Goal: Task Accomplishment & Management: Manage account settings

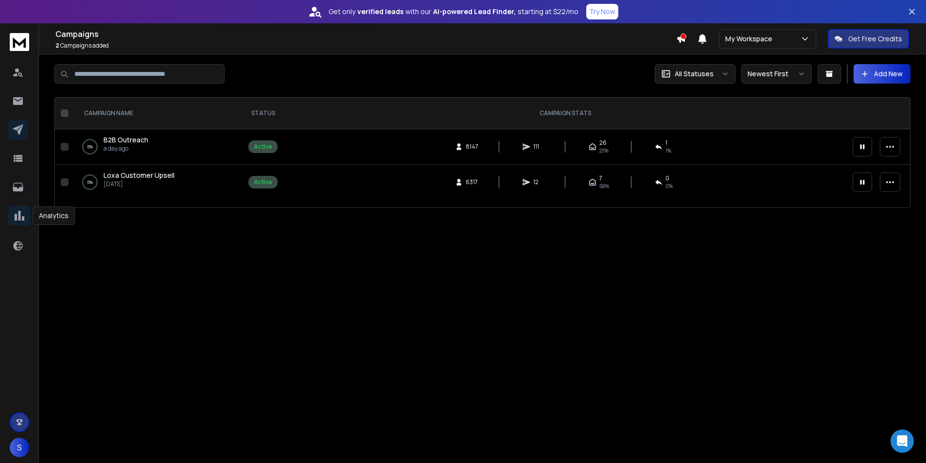
click at [24, 218] on icon at bounding box center [20, 216] width 10 height 10
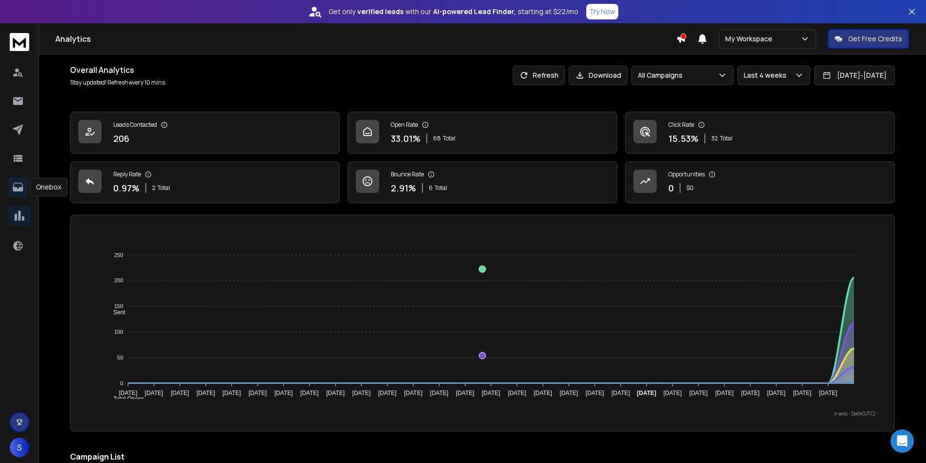
click at [9, 183] on link at bounding box center [17, 186] width 19 height 19
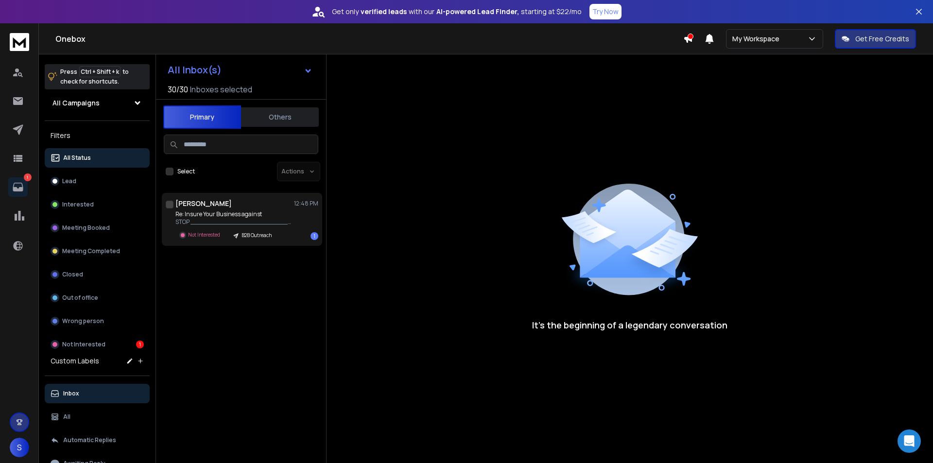
click at [215, 208] on h1 "[PERSON_NAME]" at bounding box center [203, 204] width 56 height 10
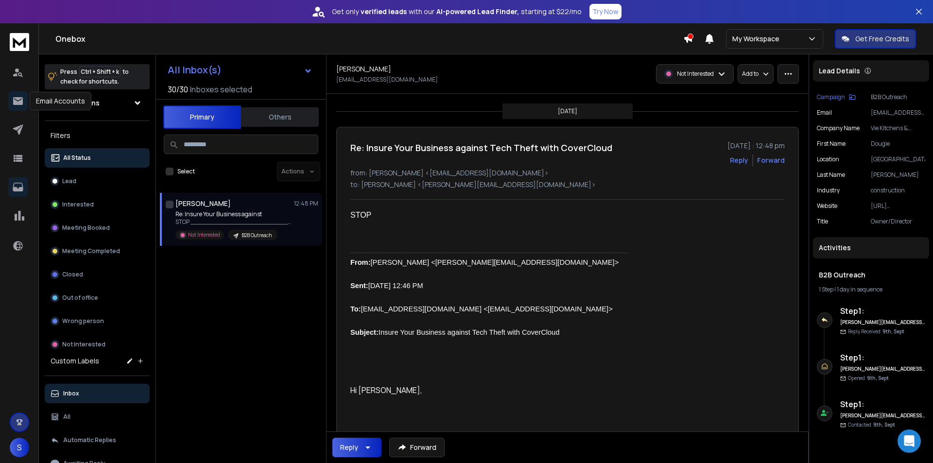
click at [18, 95] on icon at bounding box center [18, 101] width 12 height 12
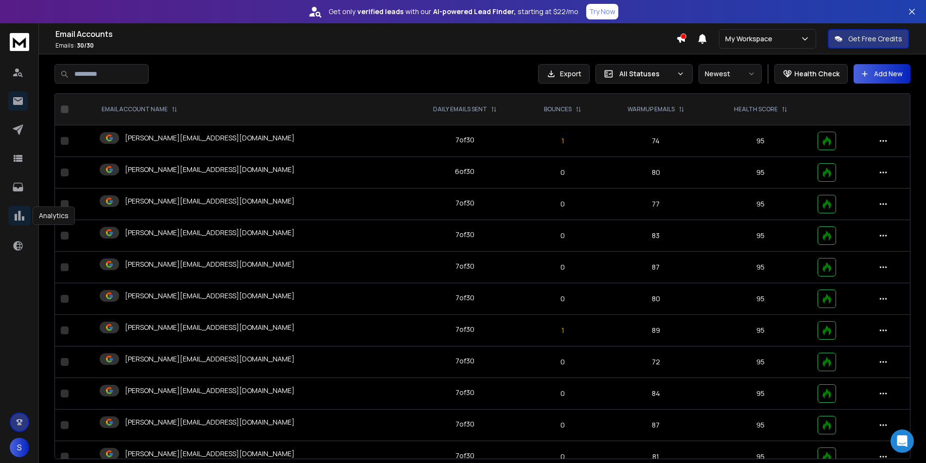
click at [23, 214] on icon at bounding box center [19, 216] width 15 height 15
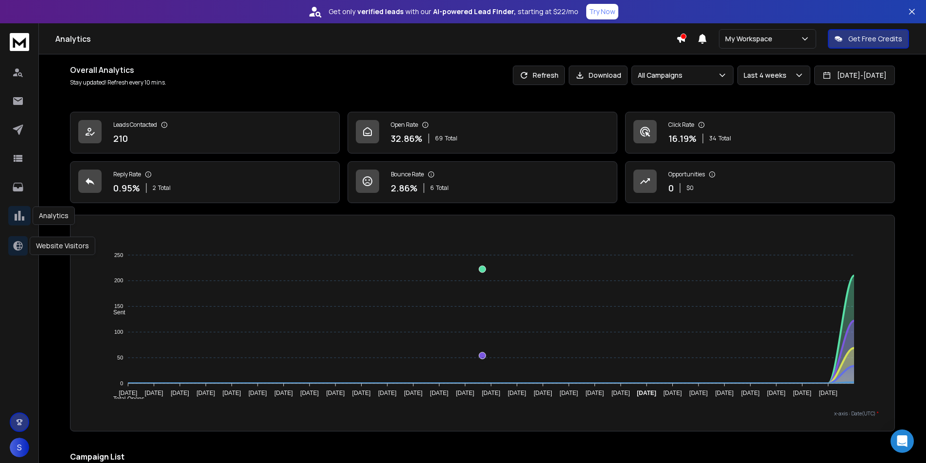
click at [15, 246] on icon at bounding box center [18, 246] width 10 height 10
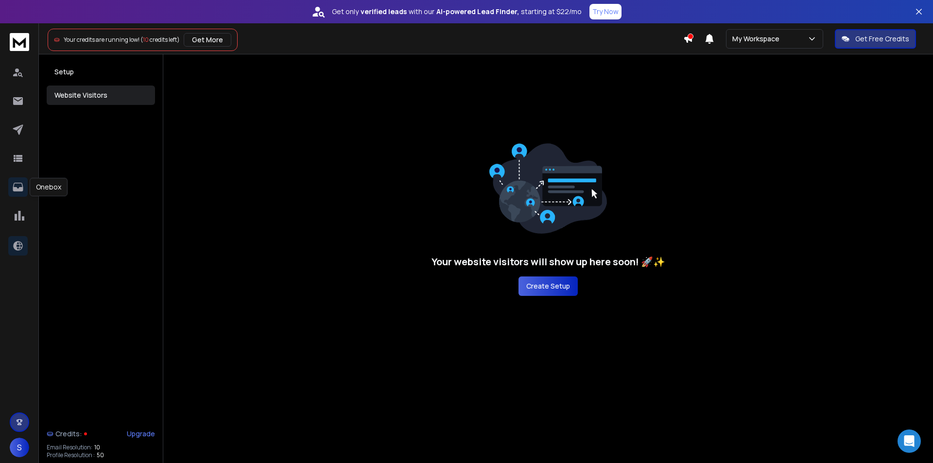
click at [22, 184] on icon at bounding box center [18, 187] width 12 height 12
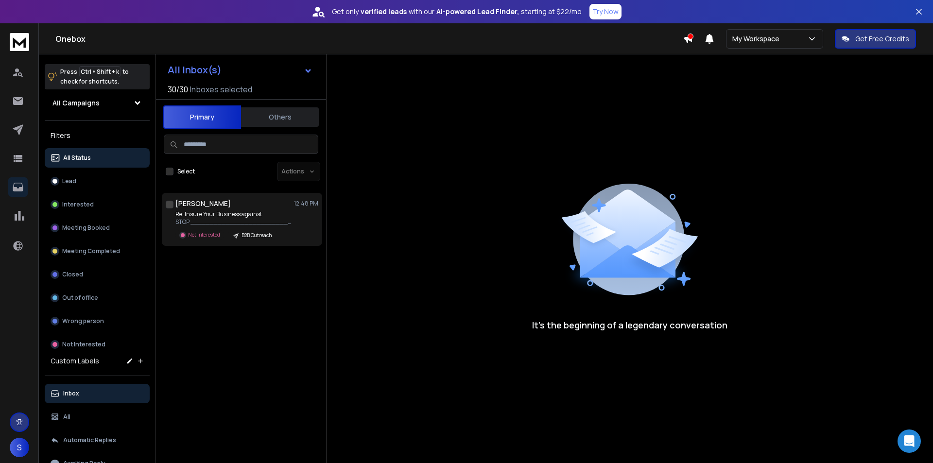
click at [252, 222] on p "STOP ________________________________ From: [PERSON_NAME]" at bounding box center [233, 222] width 117 height 8
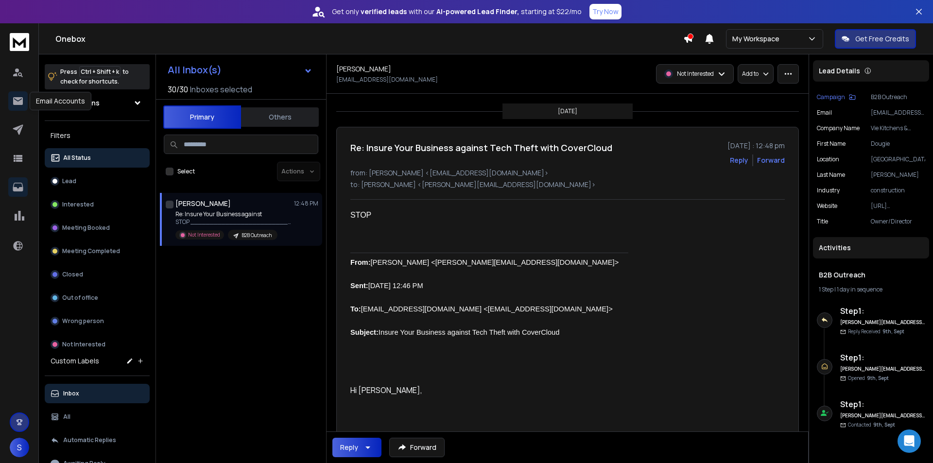
click at [22, 97] on icon at bounding box center [18, 101] width 12 height 12
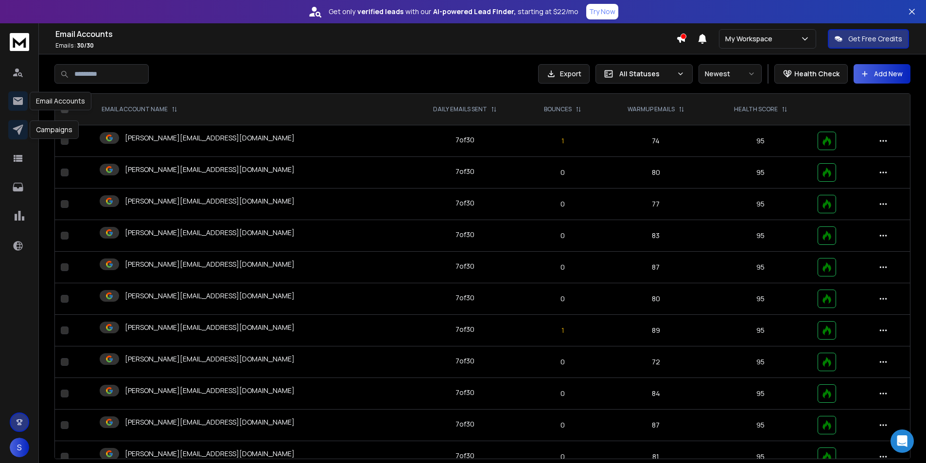
click at [22, 130] on icon at bounding box center [18, 130] width 12 height 12
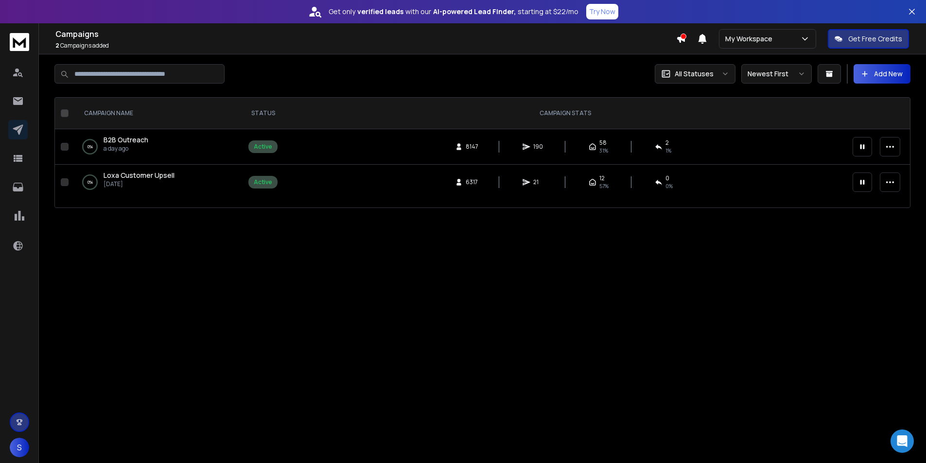
click at [147, 144] on span "B2B Outreach" at bounding box center [126, 139] width 45 height 9
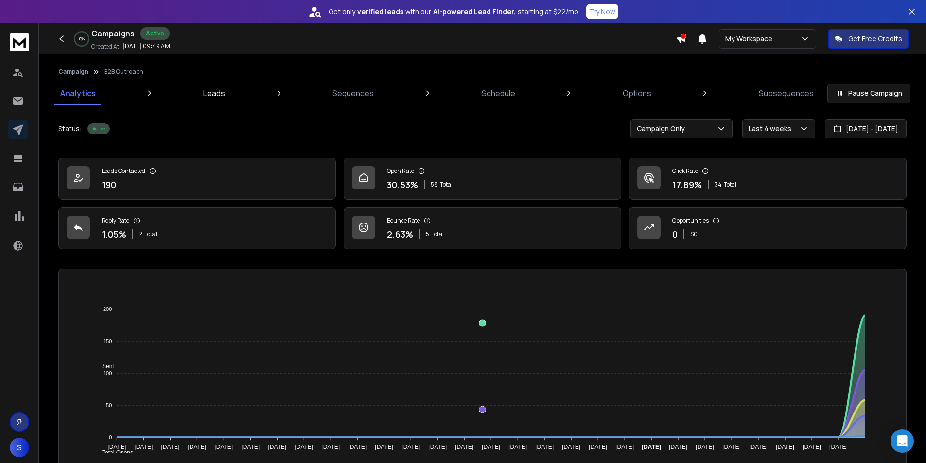
click at [202, 89] on link "Leads" at bounding box center [214, 93] width 34 height 23
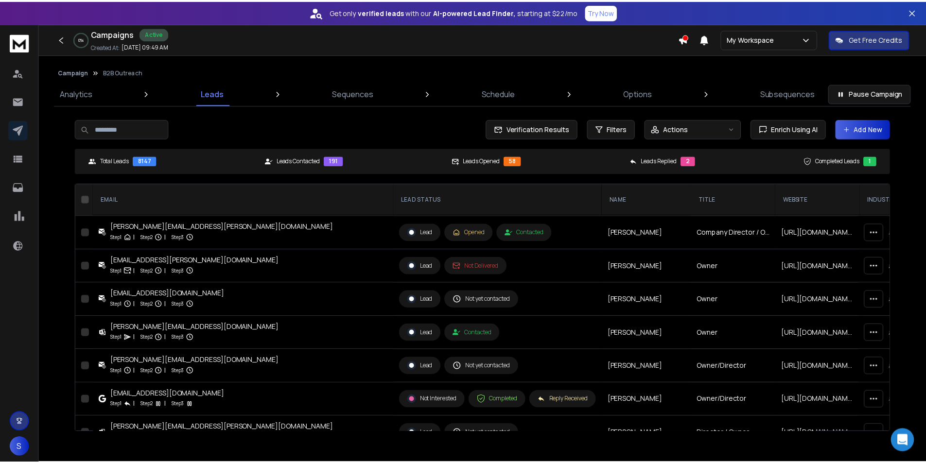
scroll to position [2325, 0]
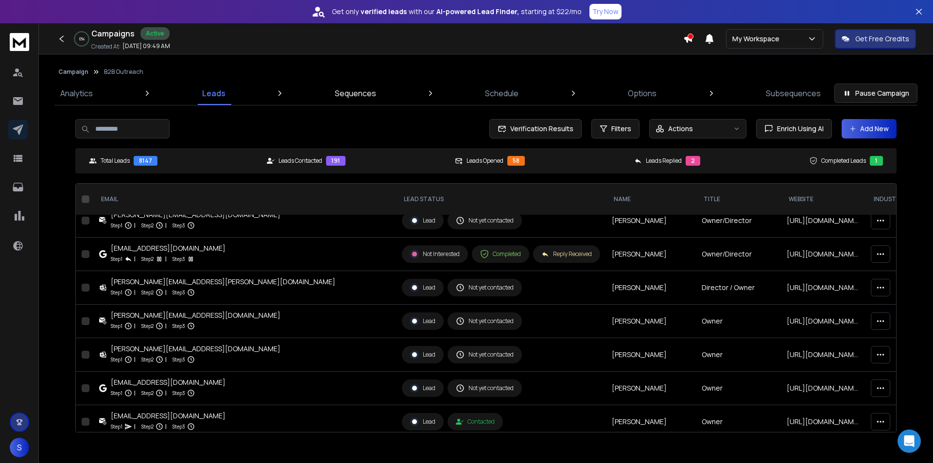
click at [363, 95] on p "Sequences" at bounding box center [355, 93] width 41 height 12
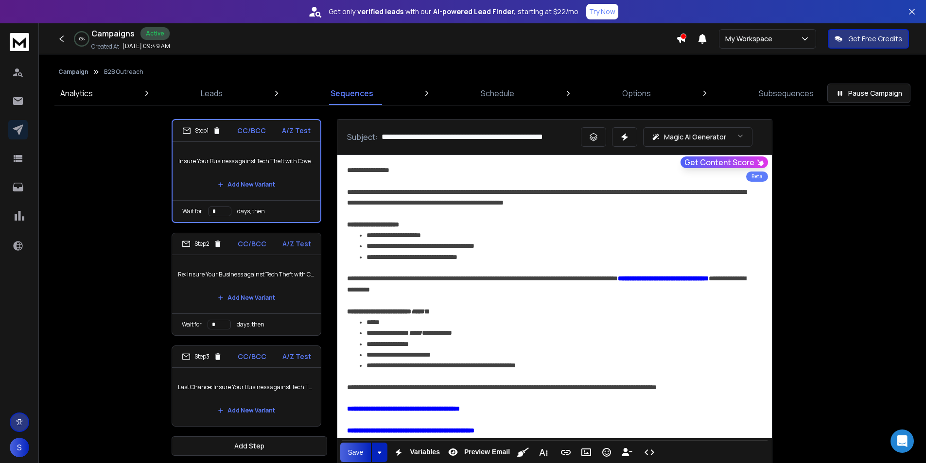
click at [92, 99] on p "Analytics" at bounding box center [76, 93] width 33 height 12
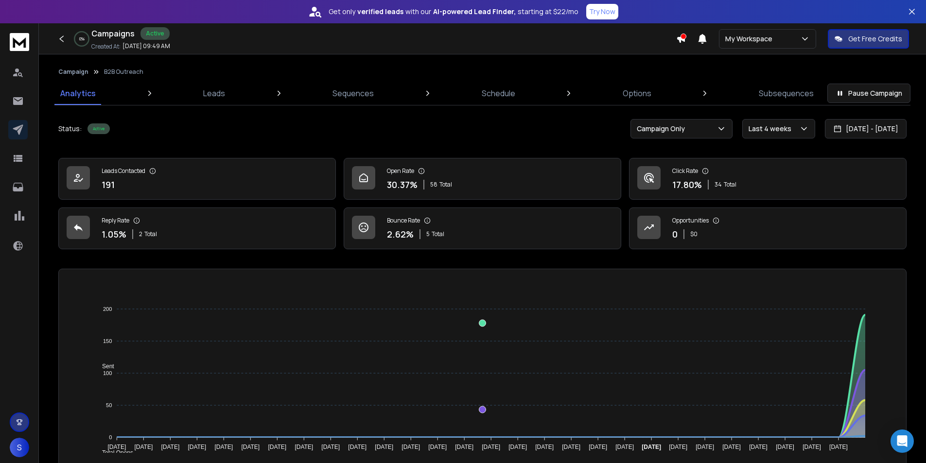
click at [459, 122] on div "Status: Active Pause Campaign Campaign Only Last 4 weeks [DATE] - [DATE]" at bounding box center [482, 128] width 848 height 19
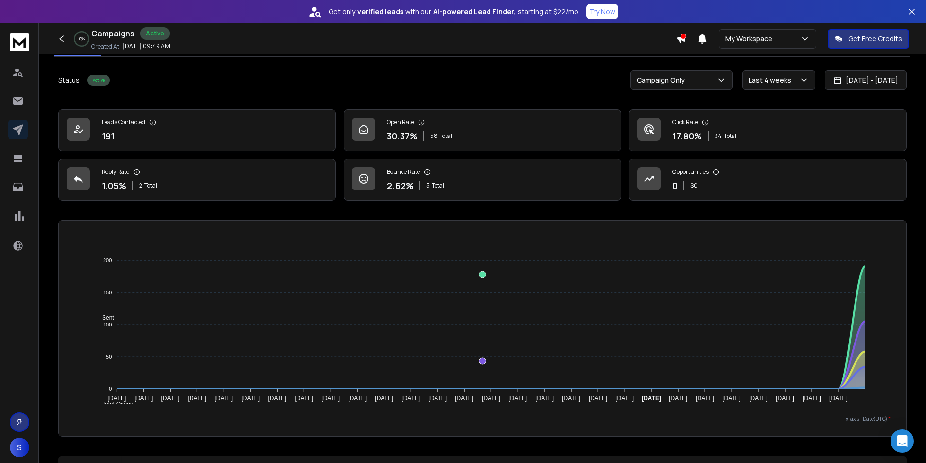
scroll to position [167, 0]
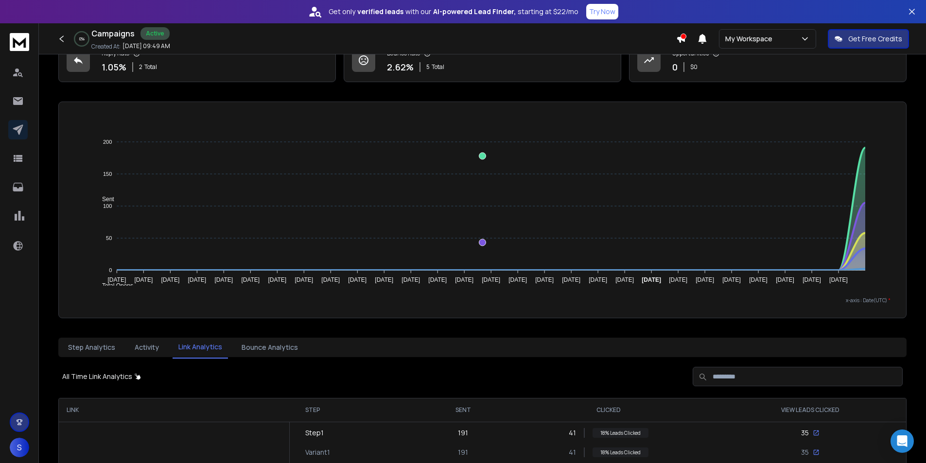
click at [211, 353] on button "Link Analytics" at bounding box center [200, 347] width 55 height 22
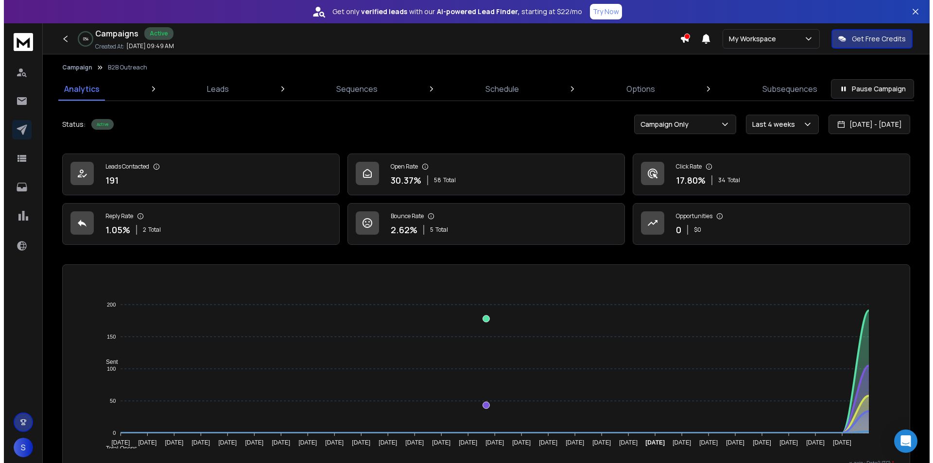
scroll to position [0, 0]
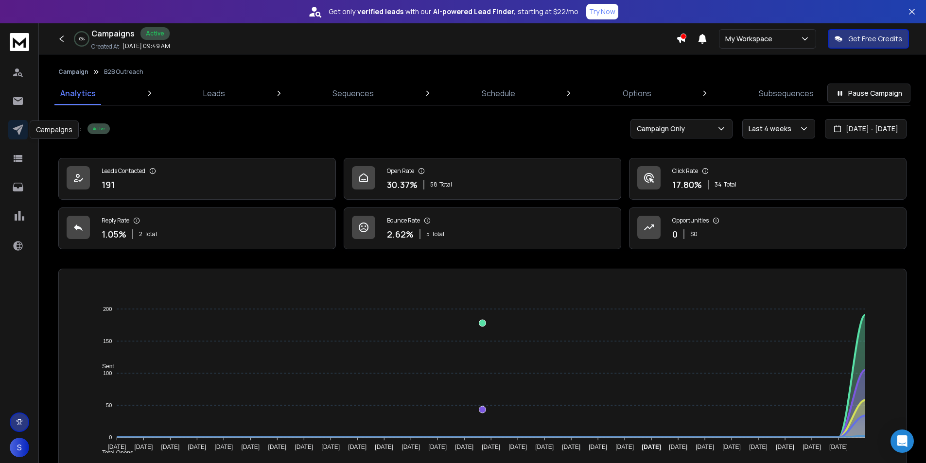
click at [19, 129] on icon at bounding box center [18, 130] width 12 height 12
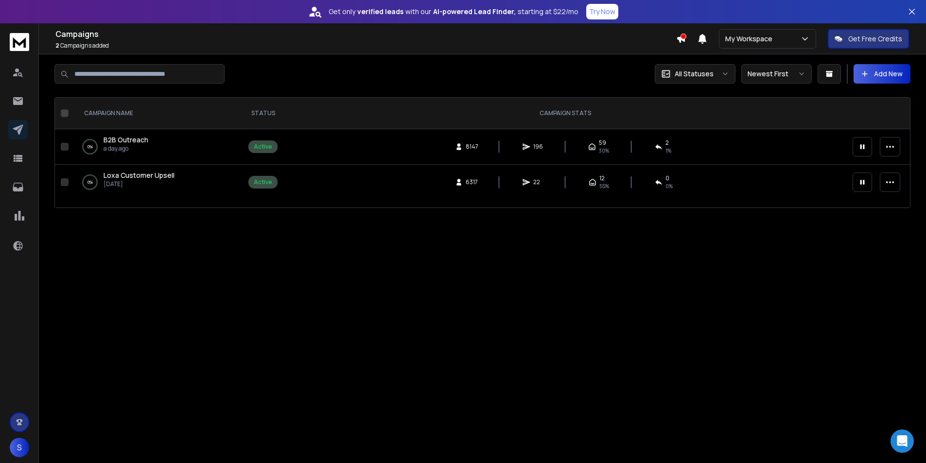
click at [172, 182] on p "[DATE]" at bounding box center [139, 184] width 71 height 8
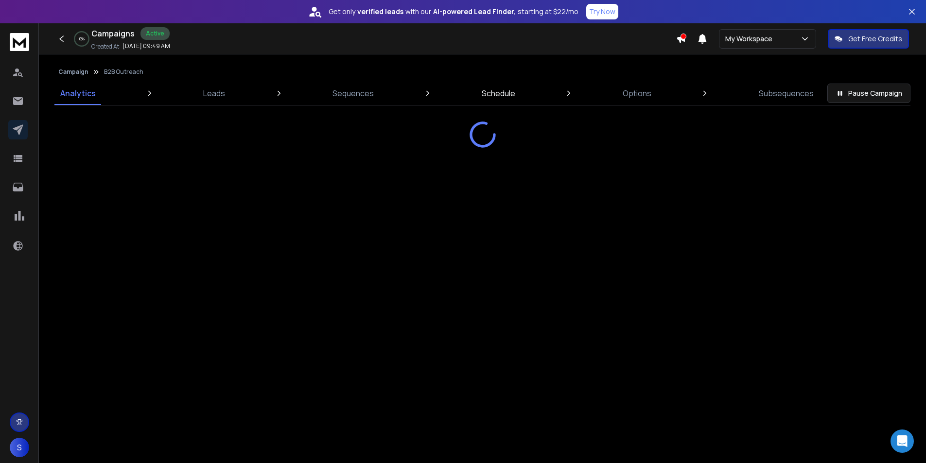
click at [509, 93] on p "Schedule" at bounding box center [499, 93] width 34 height 12
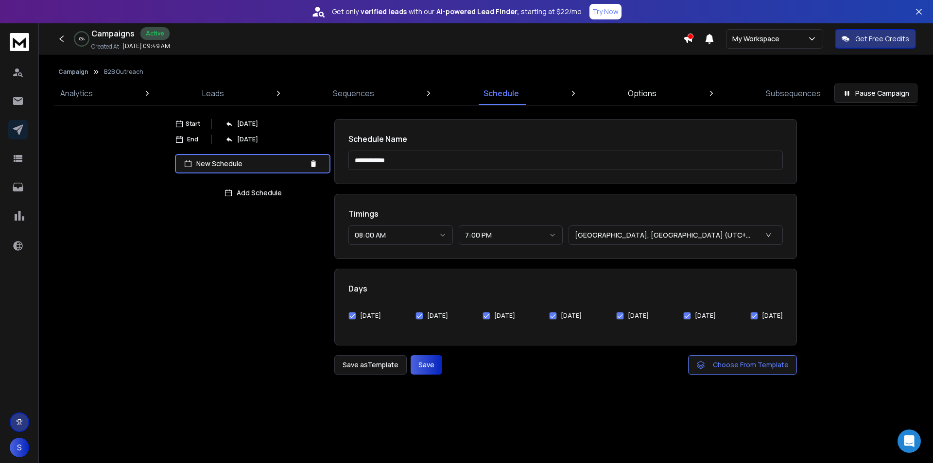
click at [630, 88] on p "Options" at bounding box center [642, 93] width 29 height 12
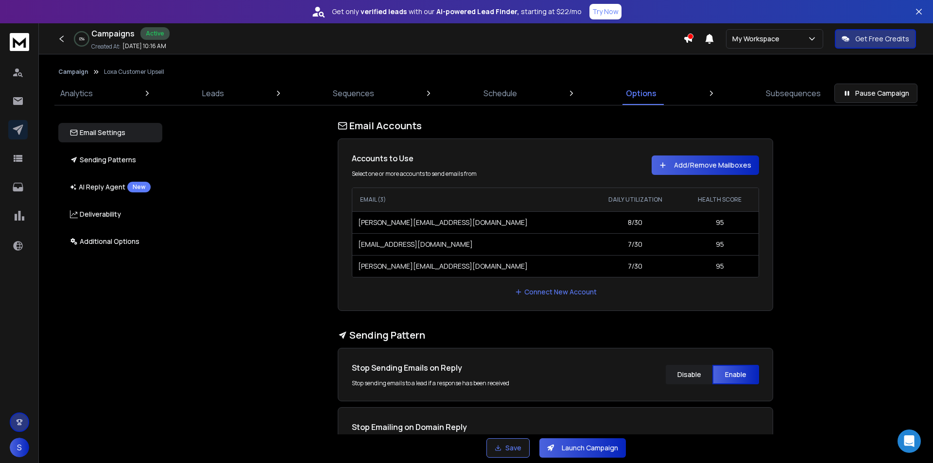
click at [666, 163] on button "Add/Remove Mailboxes" at bounding box center [705, 165] width 107 height 19
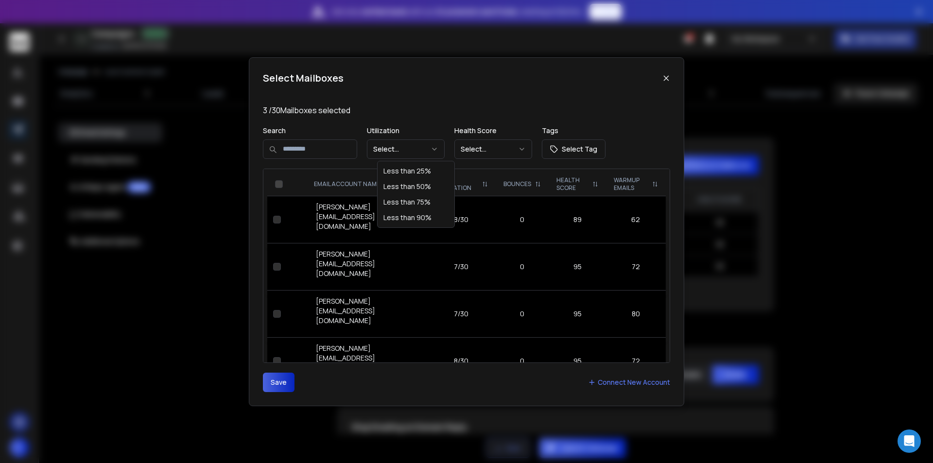
click at [425, 147] on button "Select..." at bounding box center [406, 149] width 78 height 19
click at [487, 110] on p "3 / 30 Mailboxes selected" at bounding box center [466, 111] width 407 height 12
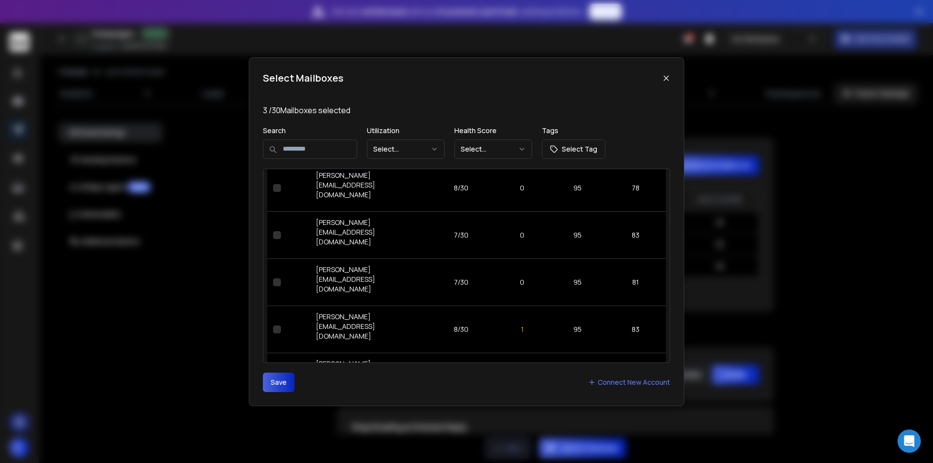
scroll to position [791, 0]
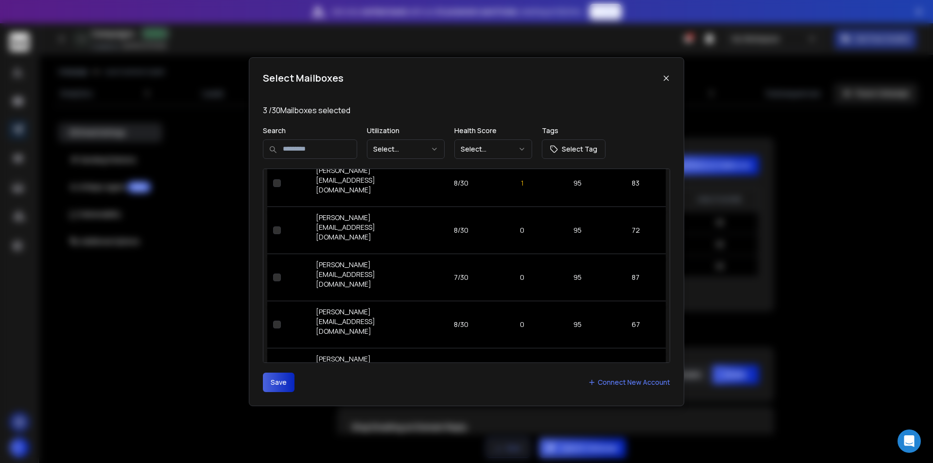
click at [667, 80] on icon at bounding box center [667, 78] width 8 height 8
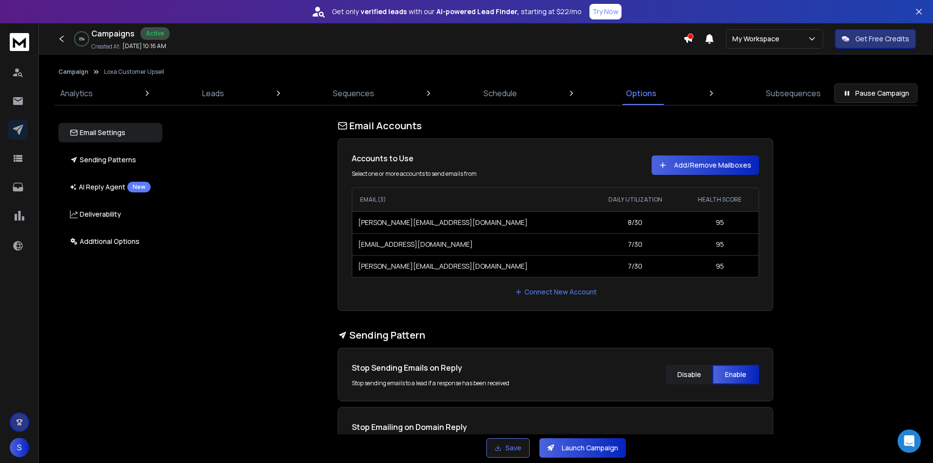
click at [889, 223] on div "Email Accounts Accounts to Use Select one or more accounts to send emails from …" at bounding box center [561, 276] width 767 height 315
click at [124, 166] on button "Sending Patterns" at bounding box center [110, 159] width 104 height 19
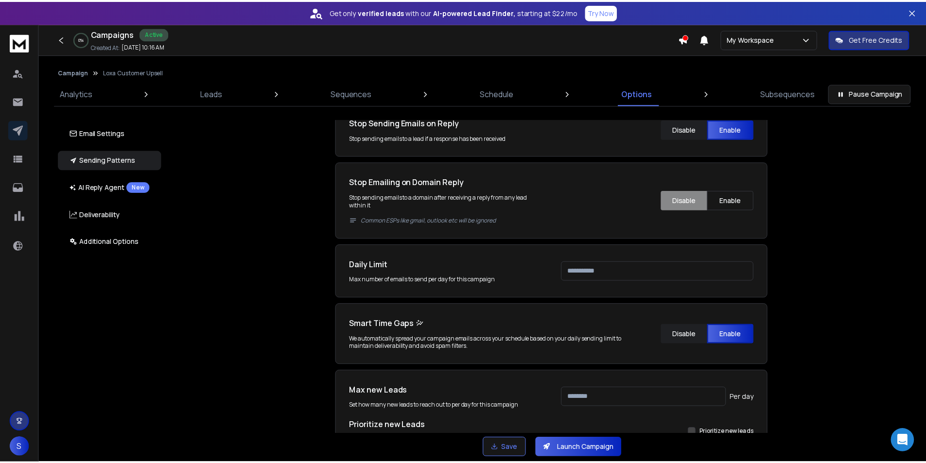
scroll to position [307, 0]
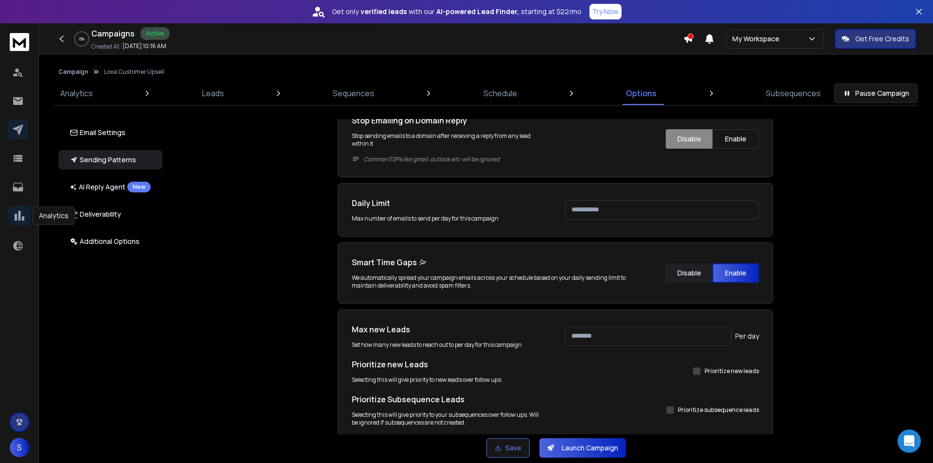
click at [25, 218] on icon at bounding box center [19, 216] width 15 height 15
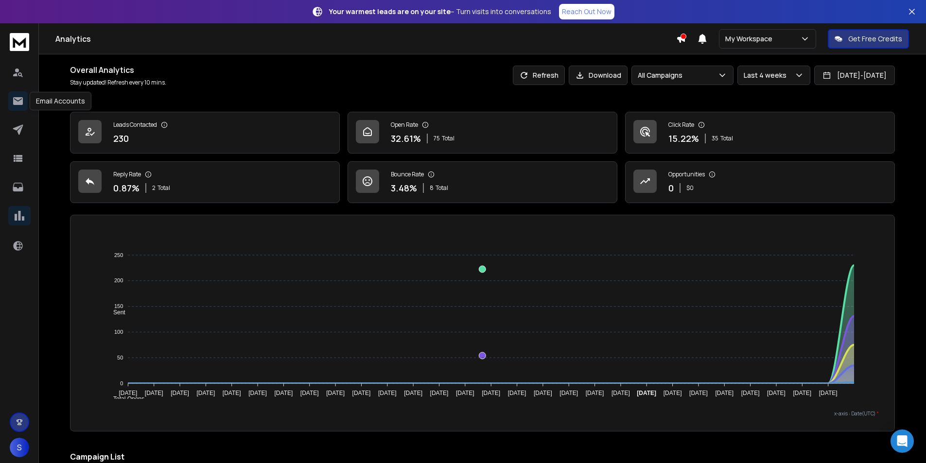
click at [20, 101] on icon at bounding box center [18, 101] width 10 height 8
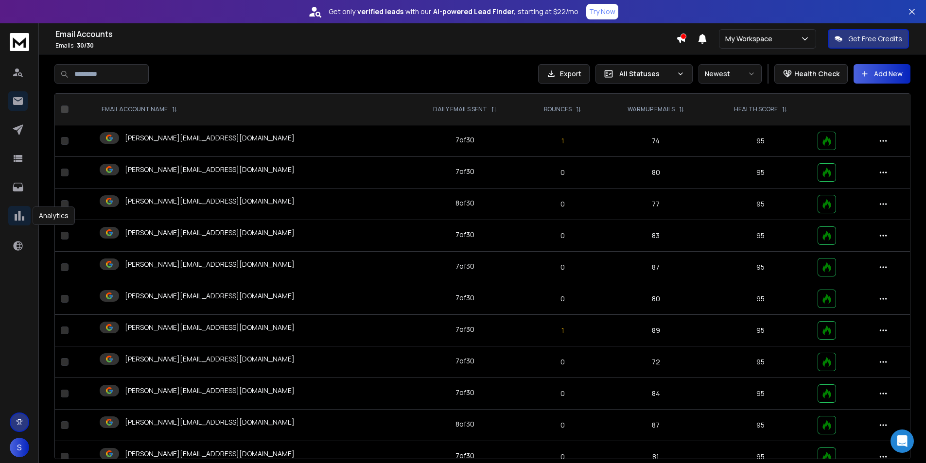
click at [22, 217] on icon at bounding box center [20, 216] width 10 height 10
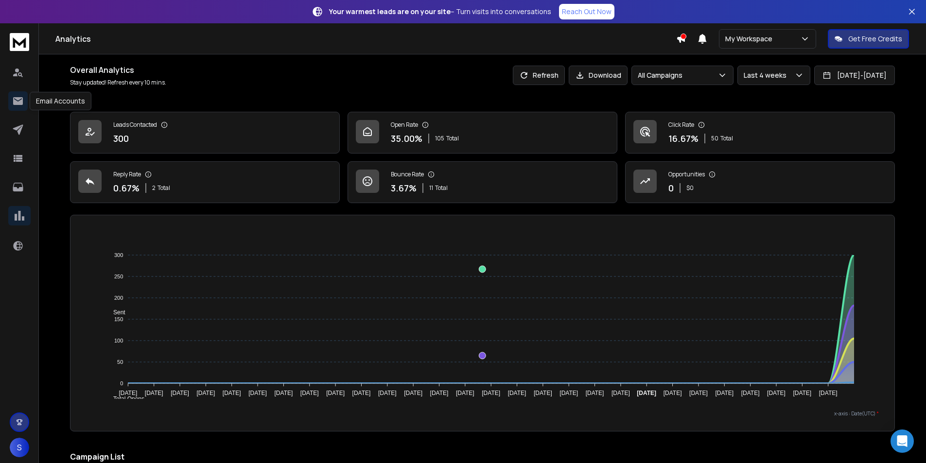
click at [21, 99] on icon at bounding box center [18, 101] width 12 height 12
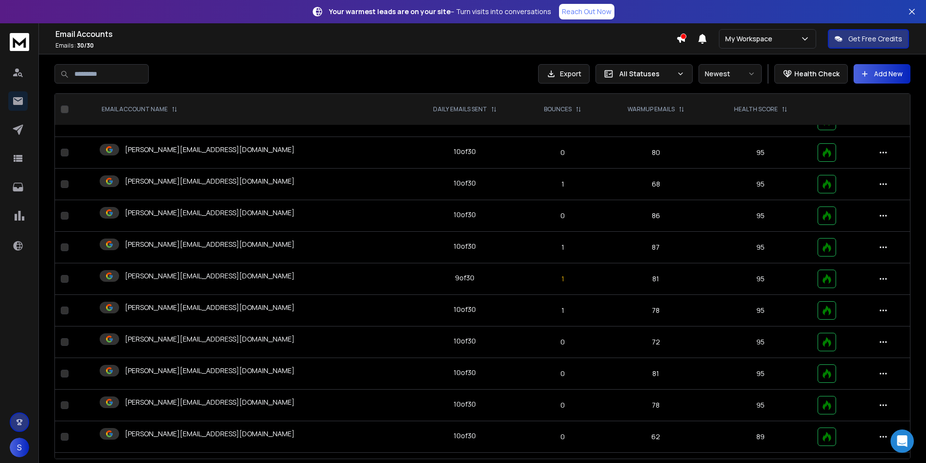
scroll to position [622, 0]
click at [11, 125] on link at bounding box center [17, 129] width 19 height 19
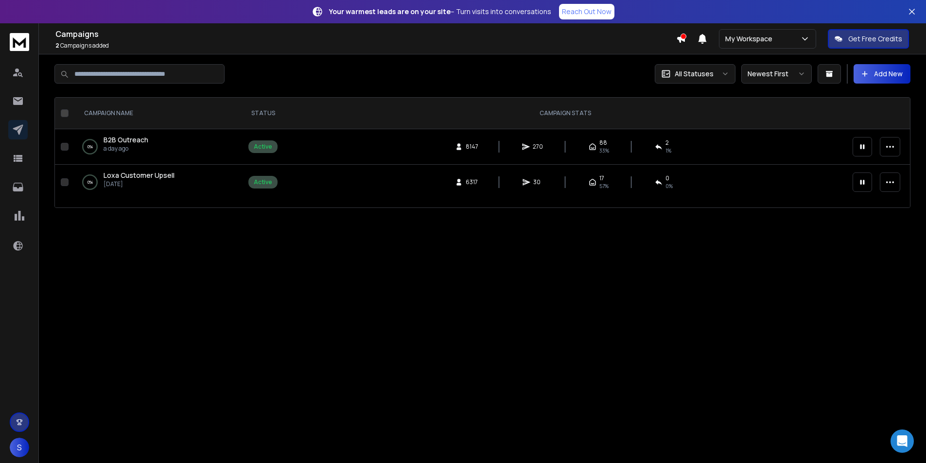
click at [331, 192] on td "6317 30 17 57 % 0 0 %" at bounding box center [564, 182] width 563 height 35
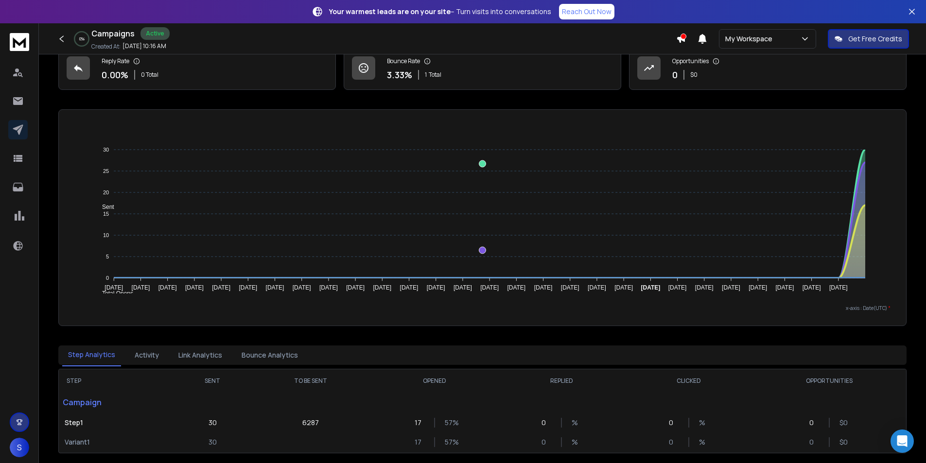
scroll to position [167, 0]
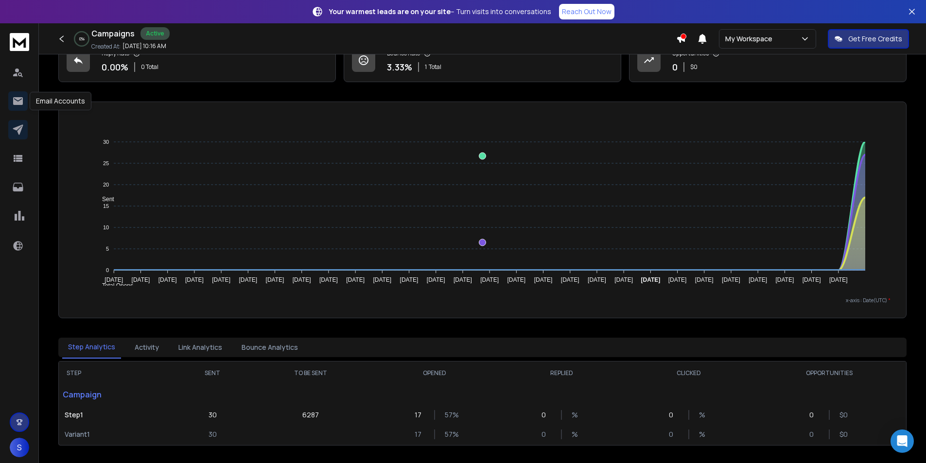
click at [21, 107] on link at bounding box center [17, 100] width 19 height 19
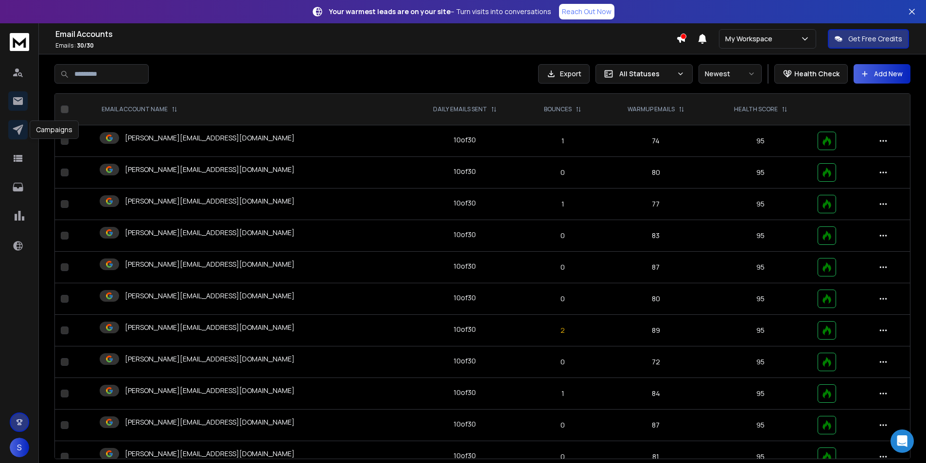
click at [18, 127] on icon at bounding box center [18, 129] width 10 height 10
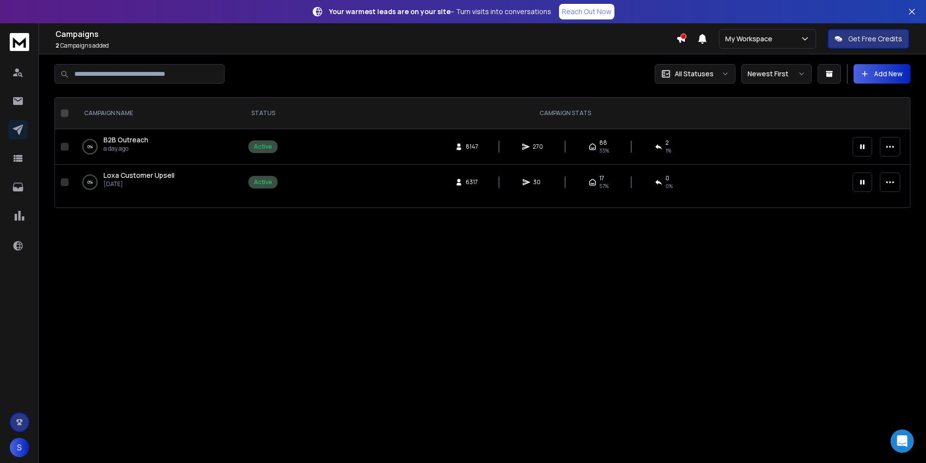
click at [187, 141] on div "0 % B2B Outreach a day ago" at bounding box center [157, 146] width 151 height 23
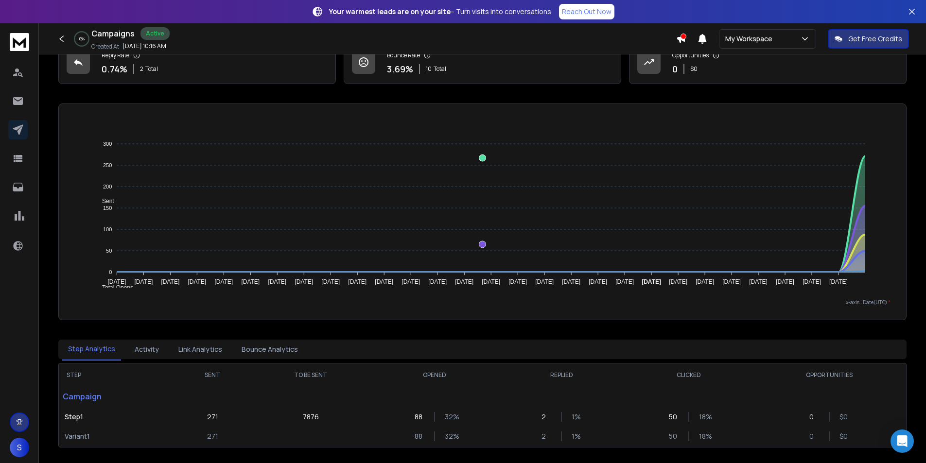
scroll to position [167, 0]
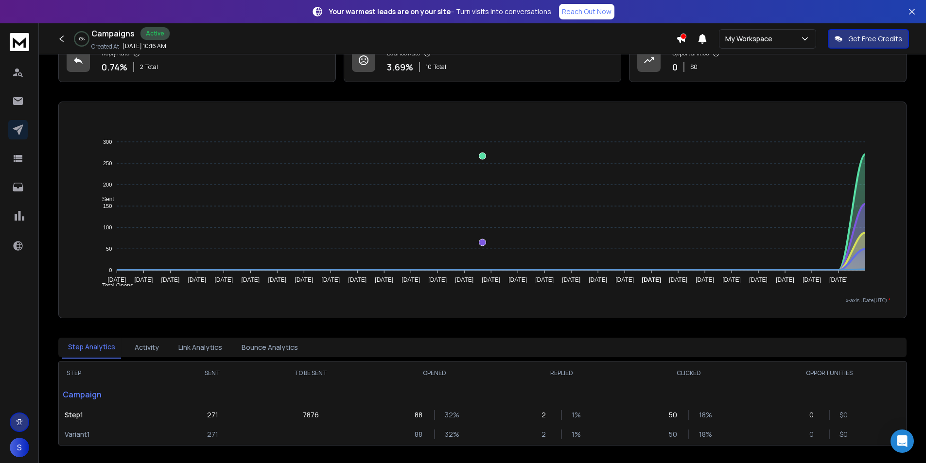
click at [211, 348] on button "Link Analytics" at bounding box center [200, 347] width 55 height 21
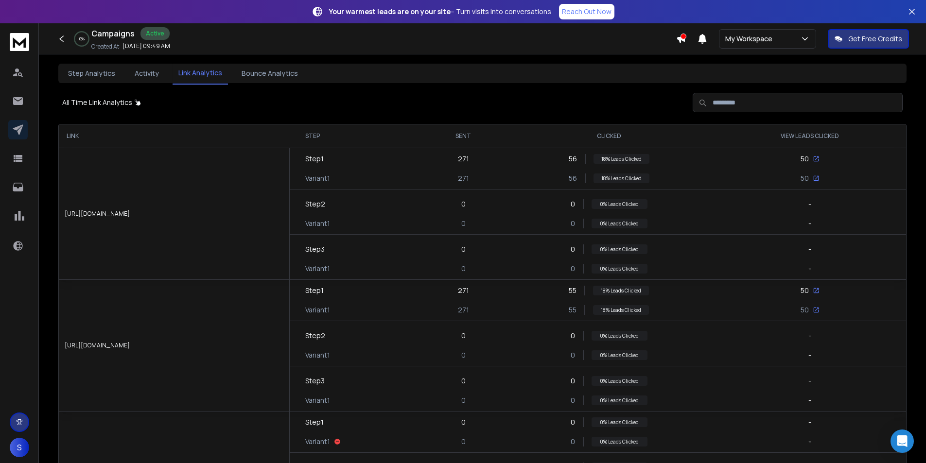
scroll to position [433, 0]
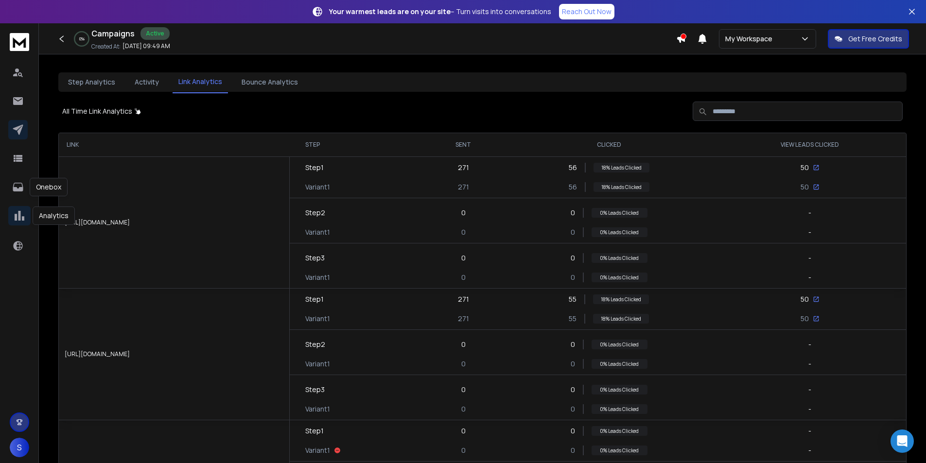
click at [21, 211] on icon at bounding box center [19, 216] width 15 height 15
